Goal: Check status: Check status

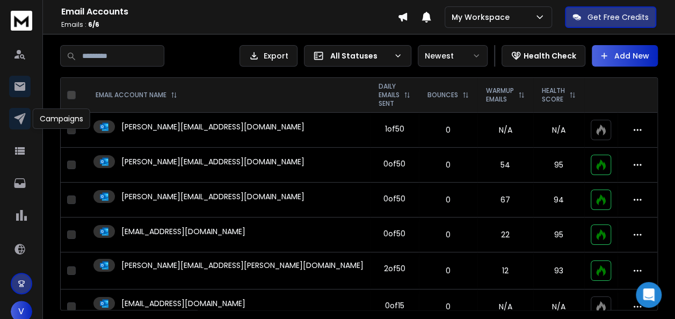
click at [12, 119] on link at bounding box center [19, 118] width 21 height 21
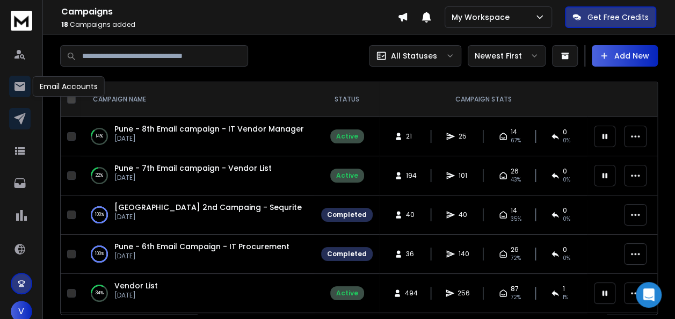
click at [18, 82] on icon at bounding box center [19, 86] width 13 height 13
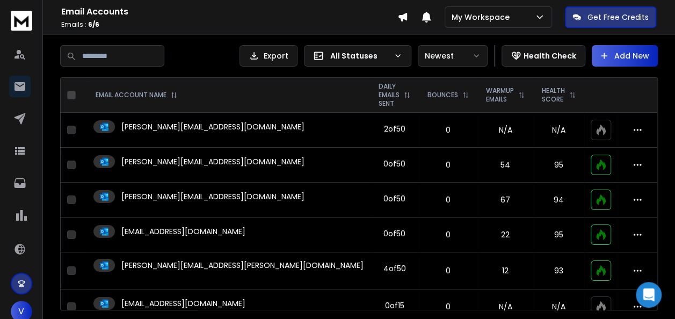
click at [533, 166] on td "95" at bounding box center [558, 165] width 51 height 35
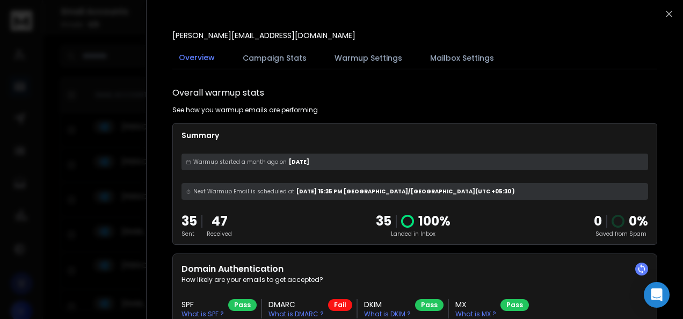
click at [272, 48] on button "Campaign Stats" at bounding box center [274, 58] width 77 height 24
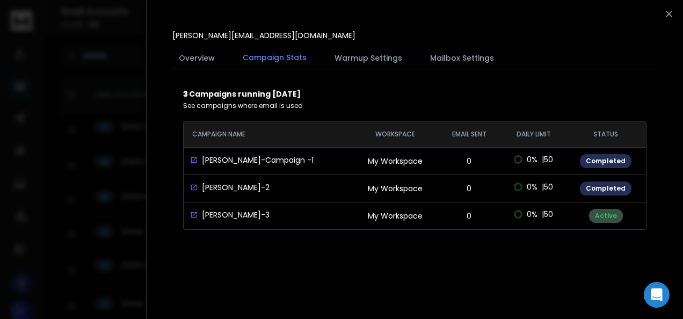
click at [379, 52] on button "Warmup Settings" at bounding box center [368, 58] width 81 height 24
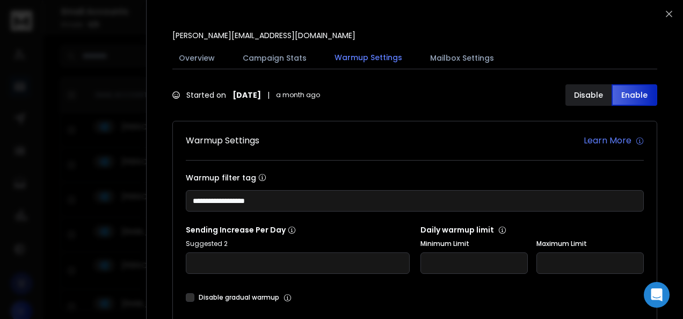
click at [459, 50] on button "Mailbox Settings" at bounding box center [462, 58] width 77 height 24
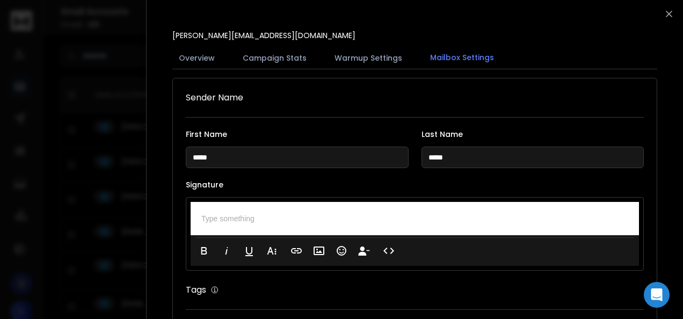
click at [198, 53] on button "Overview" at bounding box center [196, 58] width 49 height 24
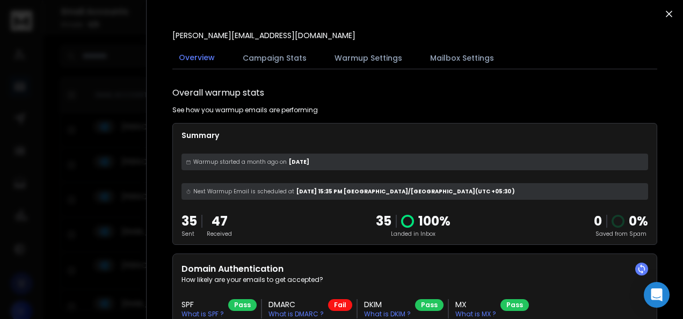
click at [666, 17] on icon "button" at bounding box center [669, 14] width 11 height 11
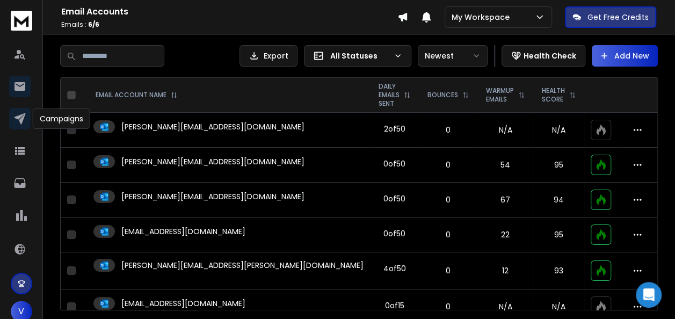
click at [19, 113] on icon at bounding box center [19, 118] width 13 height 13
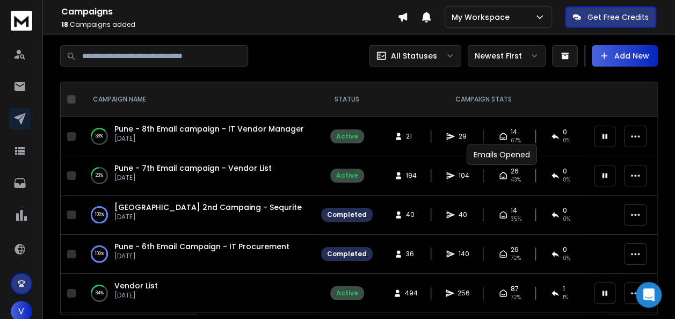
click at [511, 179] on span "43 %" at bounding box center [516, 180] width 10 height 9
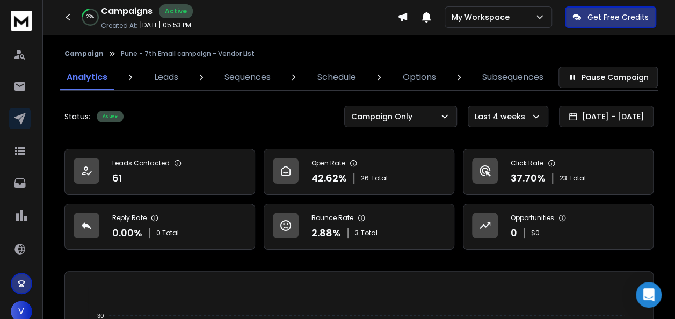
click at [329, 181] on p "42.62 %" at bounding box center [328, 178] width 35 height 15
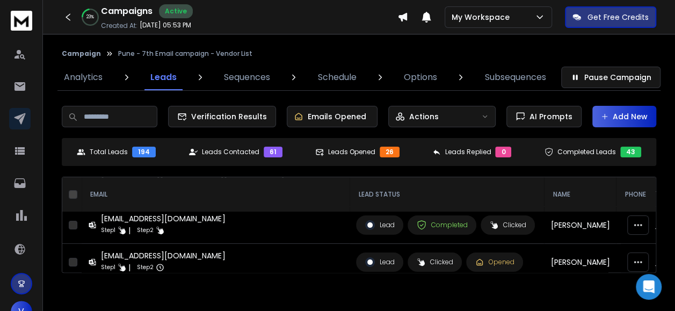
scroll to position [156, 0]
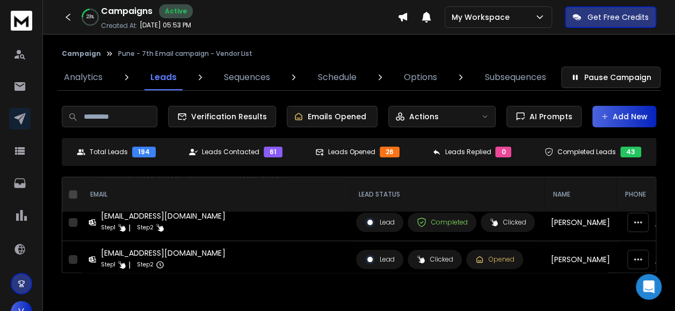
drag, startPoint x: 329, startPoint y: 181, endPoint x: 329, endPoint y: 194, distance: 12.9
click at [350, 194] on th "LEAD STATUS" at bounding box center [447, 194] width 194 height 35
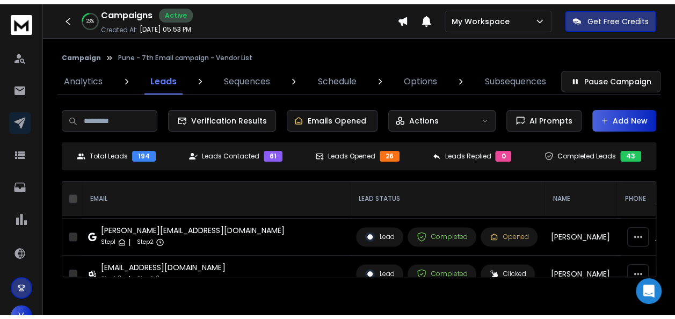
scroll to position [556, 0]
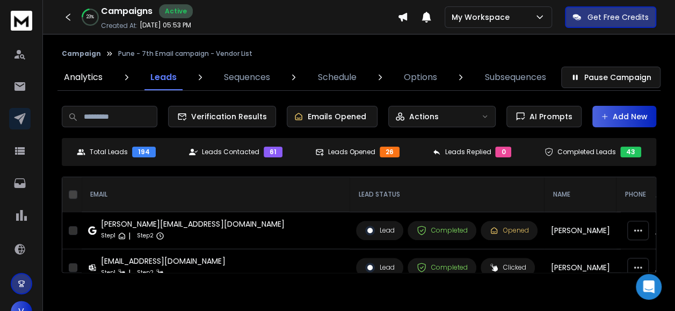
click at [99, 69] on link "Analytics" at bounding box center [83, 77] width 52 height 26
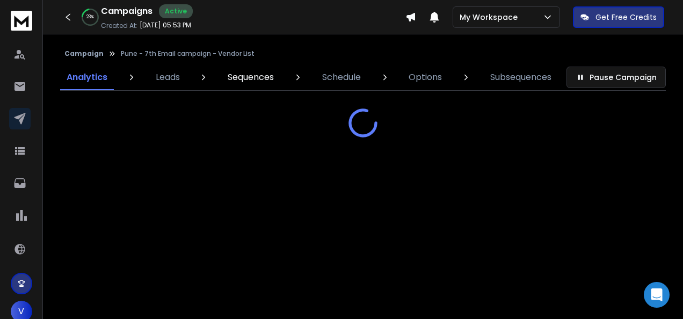
click at [251, 77] on p "Sequences" at bounding box center [251, 77] width 46 height 13
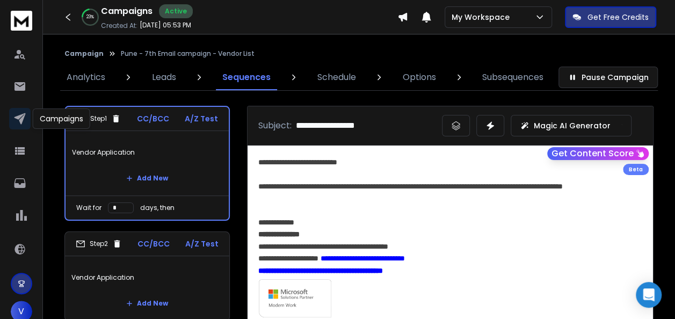
click at [18, 112] on icon at bounding box center [19, 118] width 13 height 13
